Goal: Task Accomplishment & Management: Manage account settings

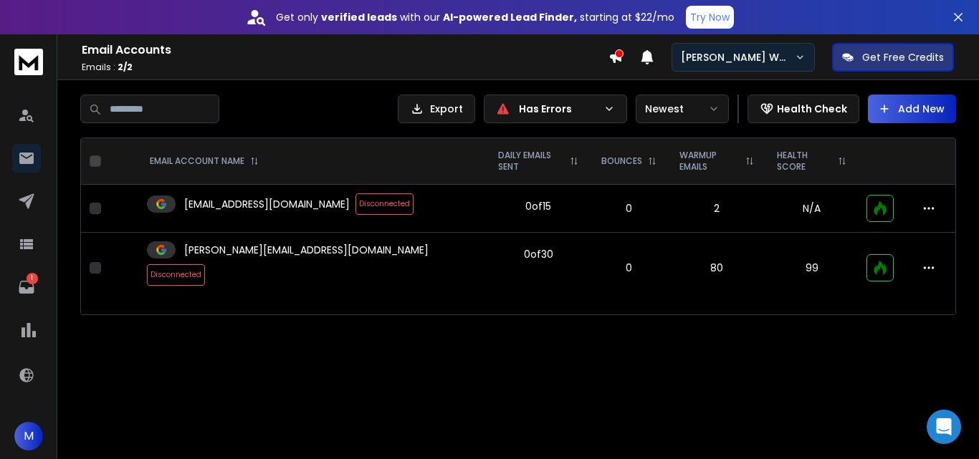
click at [737, 63] on p "[PERSON_NAME] Workspace" at bounding box center [738, 57] width 114 height 14
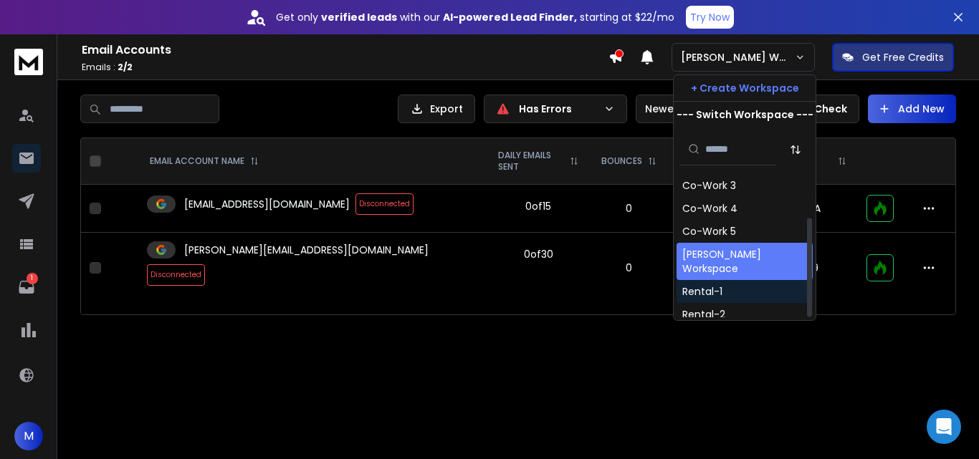
scroll to position [63, 0]
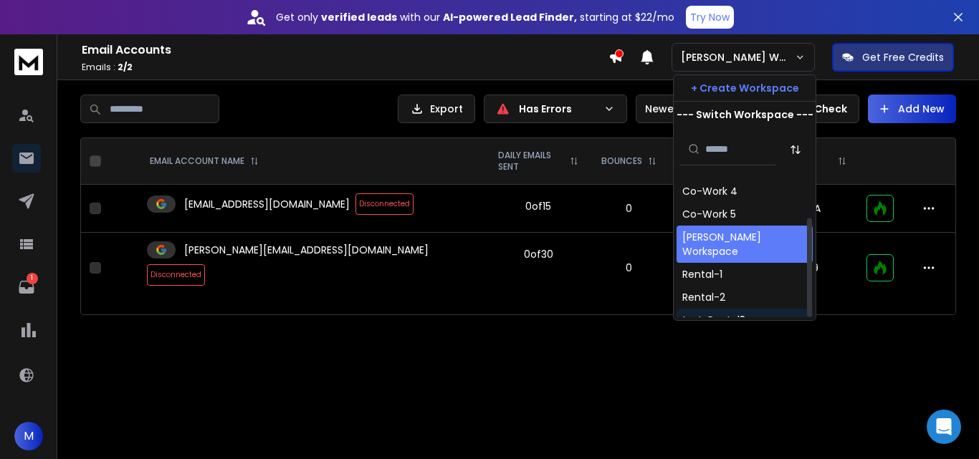
click at [725, 313] on div "test-Rental3" at bounding box center [713, 320] width 63 height 14
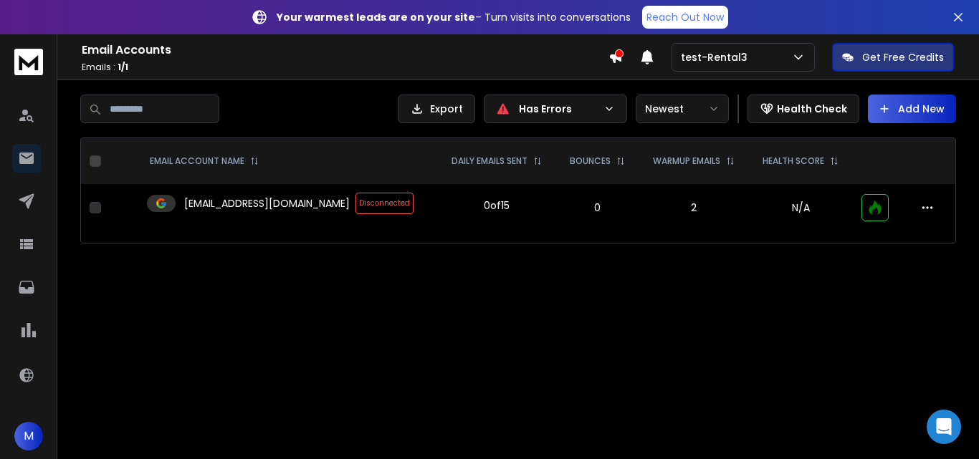
click at [893, 106] on button "Add New" at bounding box center [912, 109] width 88 height 29
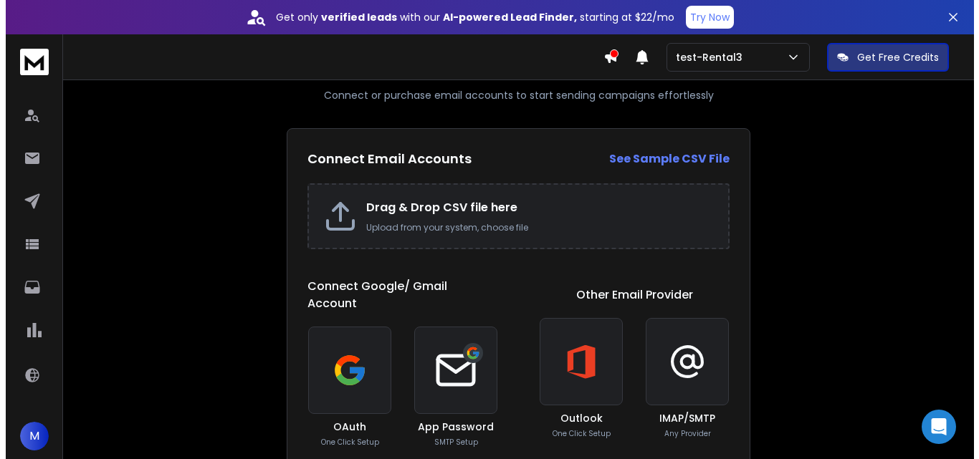
scroll to position [67, 0]
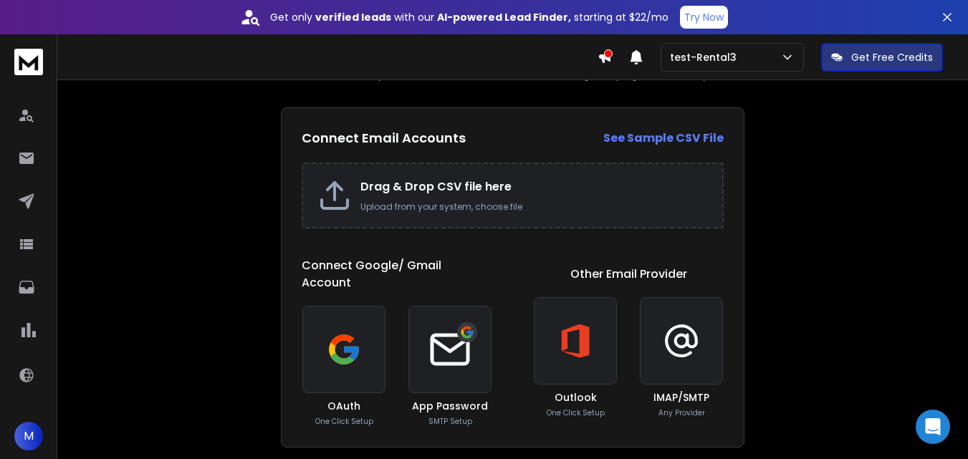
click at [352, 335] on icon at bounding box center [343, 340] width 24 height 11
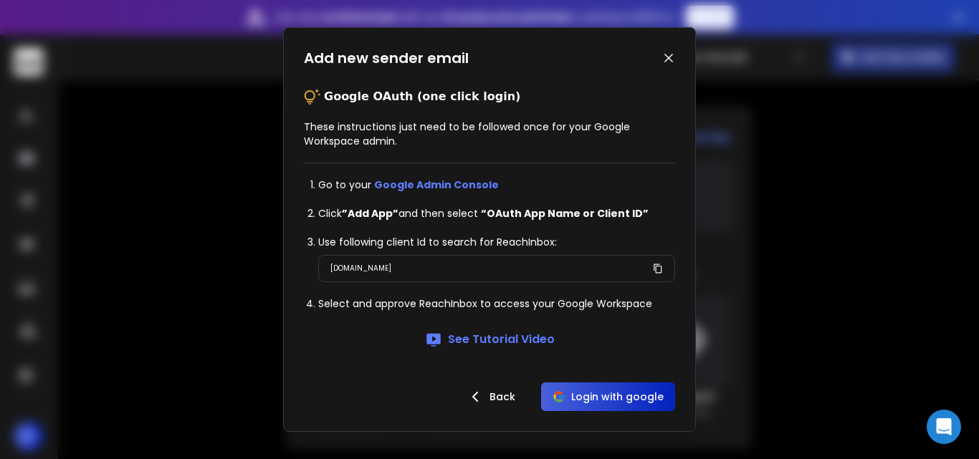
click at [575, 400] on button "Login with google" at bounding box center [608, 397] width 134 height 29
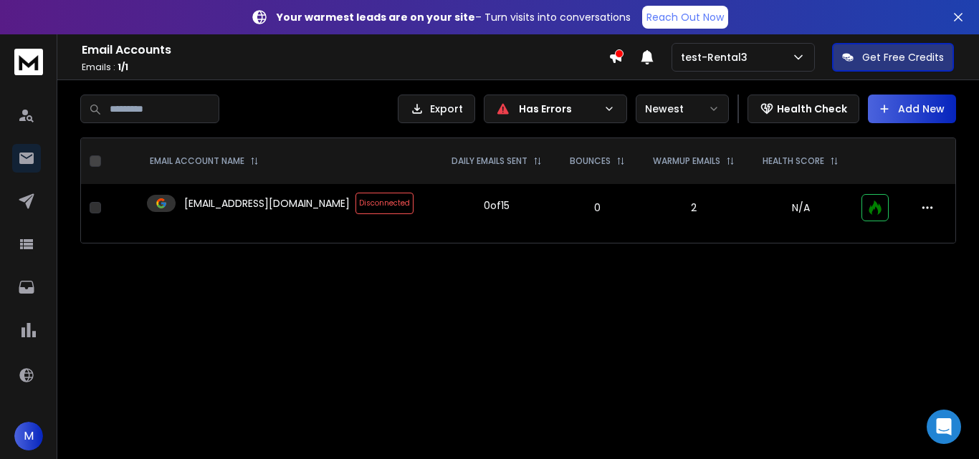
click at [893, 97] on button "Add New" at bounding box center [912, 109] width 88 height 29
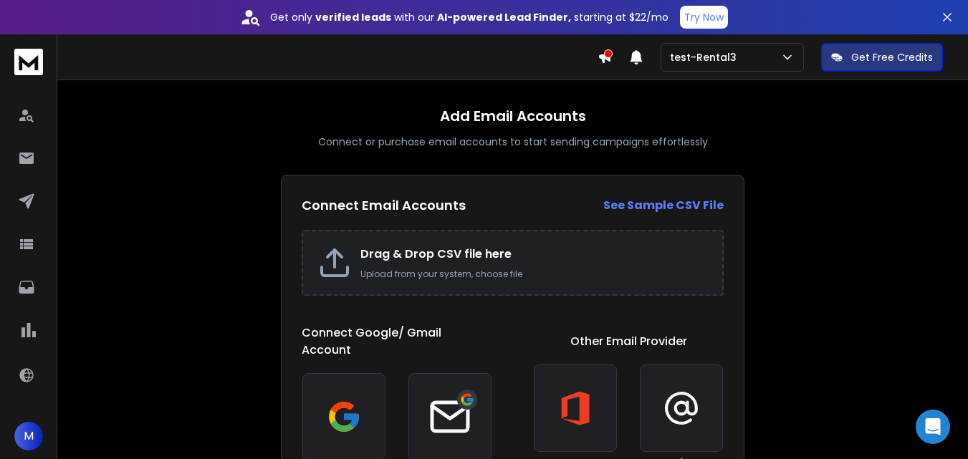
click at [355, 377] on div at bounding box center [343, 416] width 83 height 87
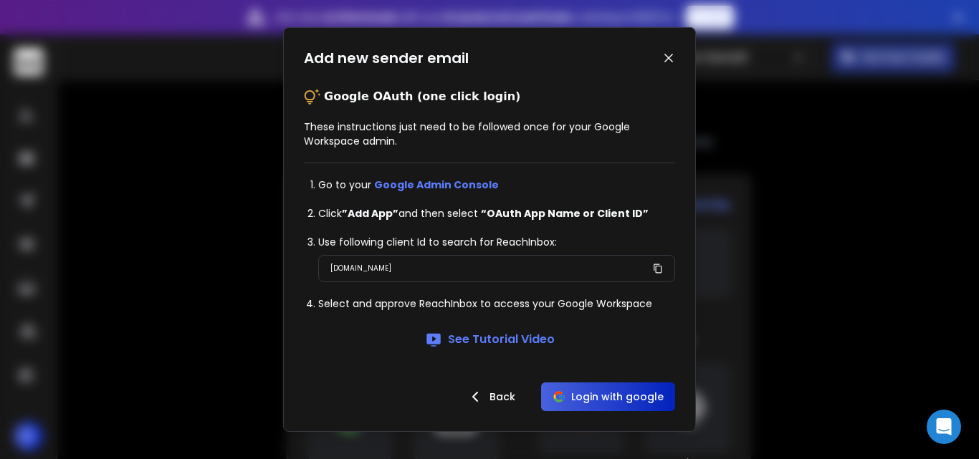
click at [597, 392] on button "Login with google" at bounding box center [608, 397] width 134 height 29
